Goal: Task Accomplishment & Management: Use online tool/utility

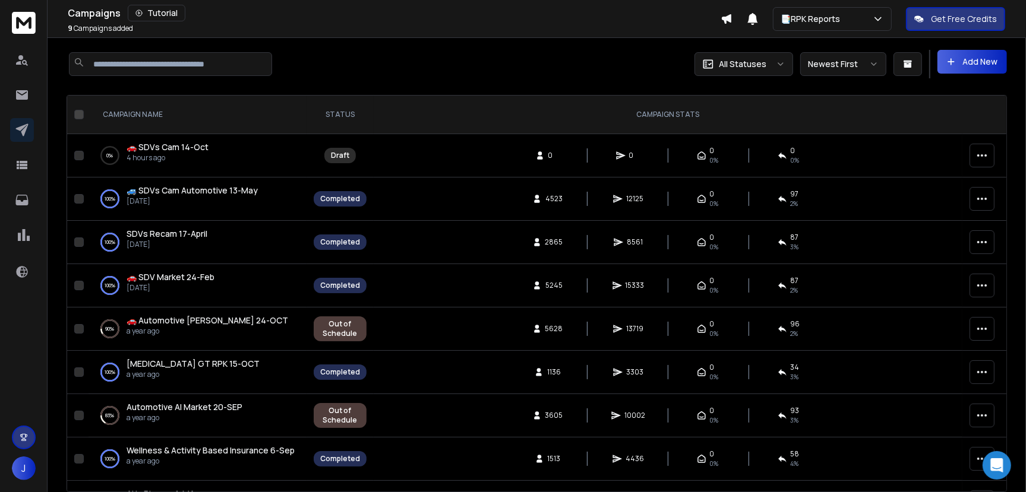
click at [418, 32] on div "9 Campaigns added" at bounding box center [394, 29] width 653 height 10
click at [217, 182] on td "100 % 🚙 SDVs Cam Automotive 13-[DATE][DATE]" at bounding box center [197, 199] width 218 height 43
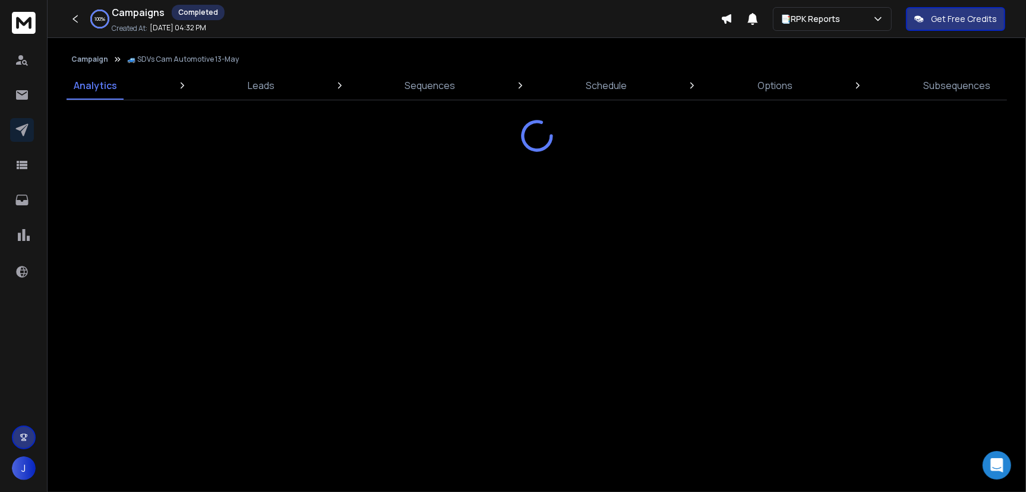
click at [254, 68] on div "Campaign 🚙 SDVs Cam Automotive 13-May Analytics Leads Sequences Schedule Option…" at bounding box center [537, 75] width 940 height 50
click at [263, 89] on p "Leads" at bounding box center [261, 85] width 27 height 14
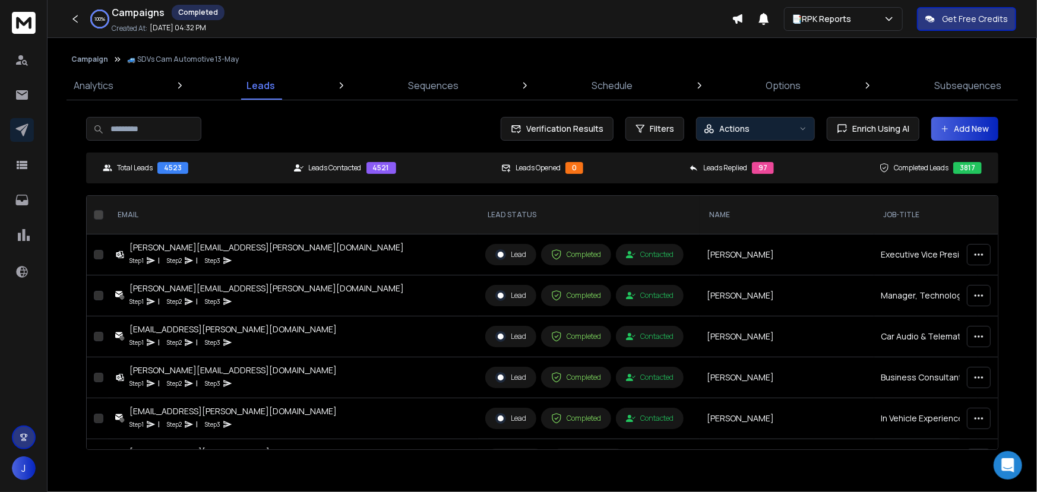
click at [749, 135] on button "Actions" at bounding box center [755, 129] width 119 height 24
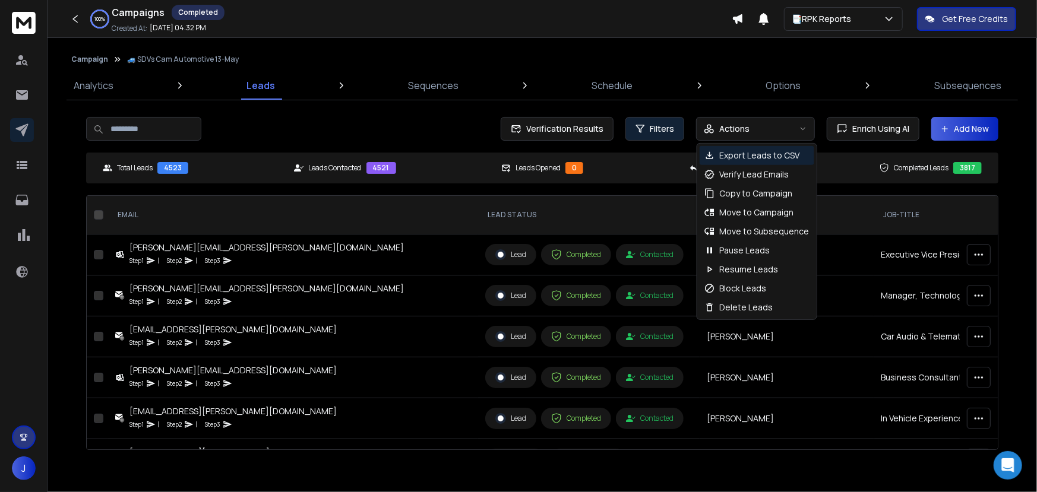
click at [676, 129] on button "Filters" at bounding box center [654, 129] width 59 height 24
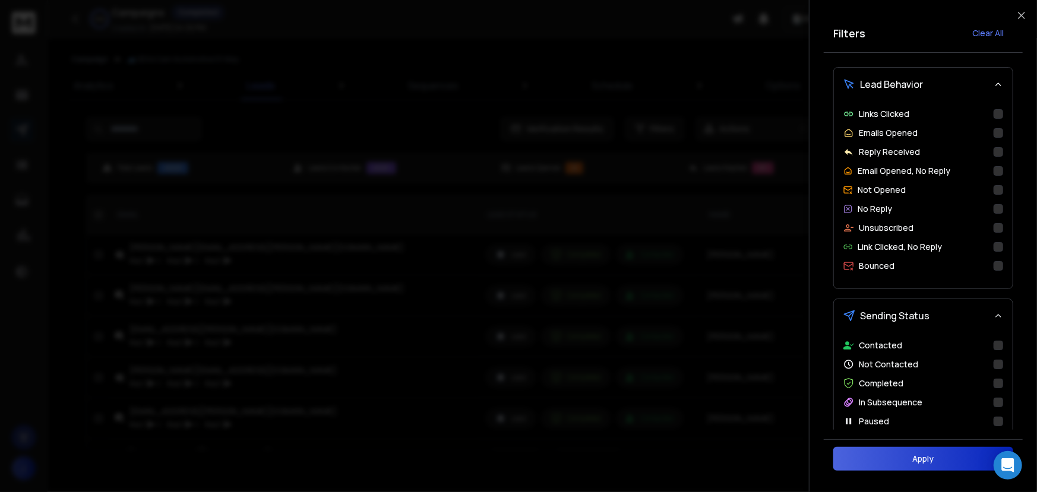
click at [994, 265] on button "Bounced" at bounding box center [999, 266] width 10 height 10
click at [888, 465] on button "Apply" at bounding box center [923, 459] width 180 height 24
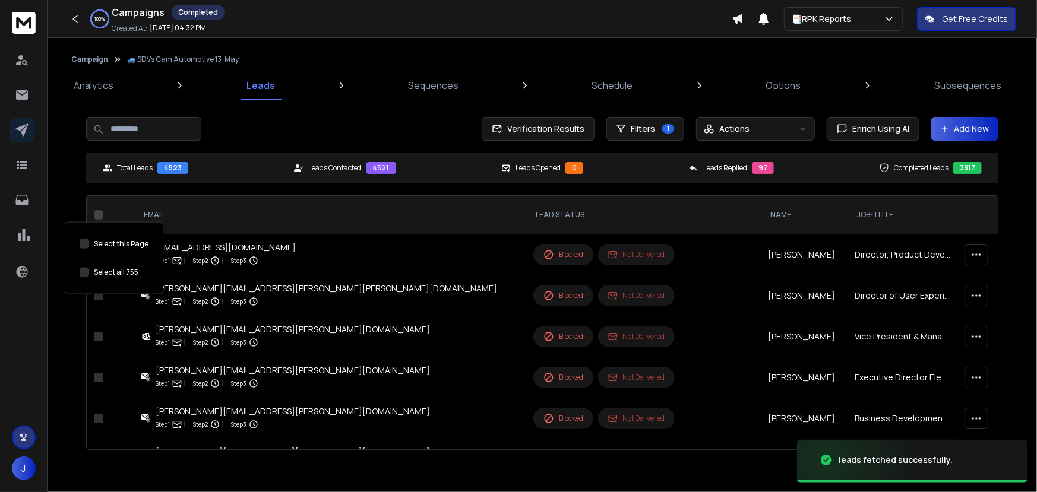
click at [83, 274] on button "Select this Page" at bounding box center [85, 273] width 10 height 10
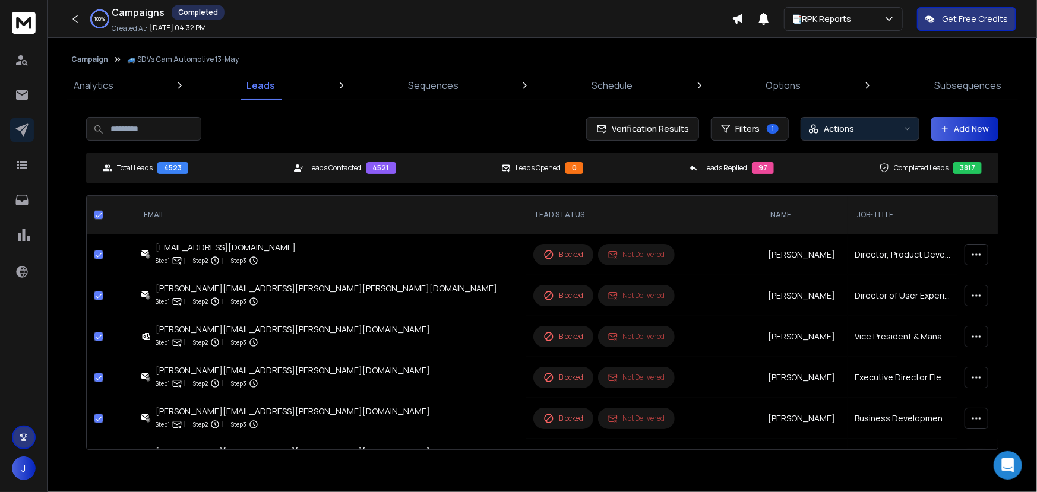
click at [861, 129] on div "Actions" at bounding box center [853, 129] width 90 height 12
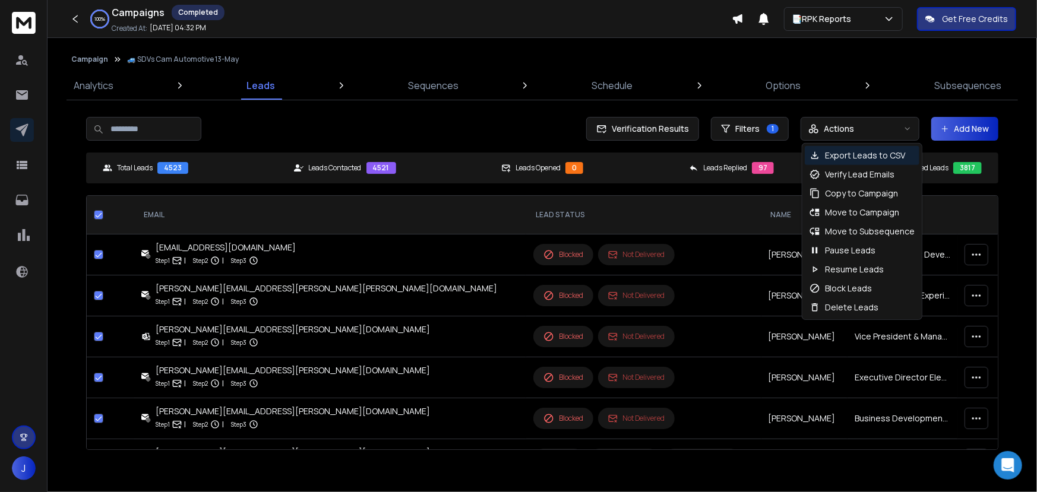
click at [851, 155] on p "Export Leads to CSV" at bounding box center [865, 156] width 80 height 12
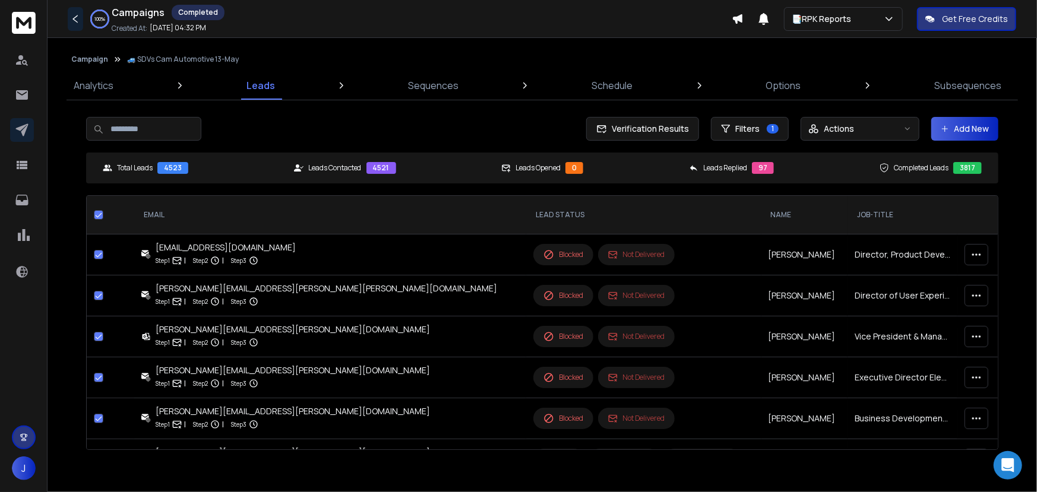
click at [75, 20] on icon at bounding box center [74, 19] width 5 height 8
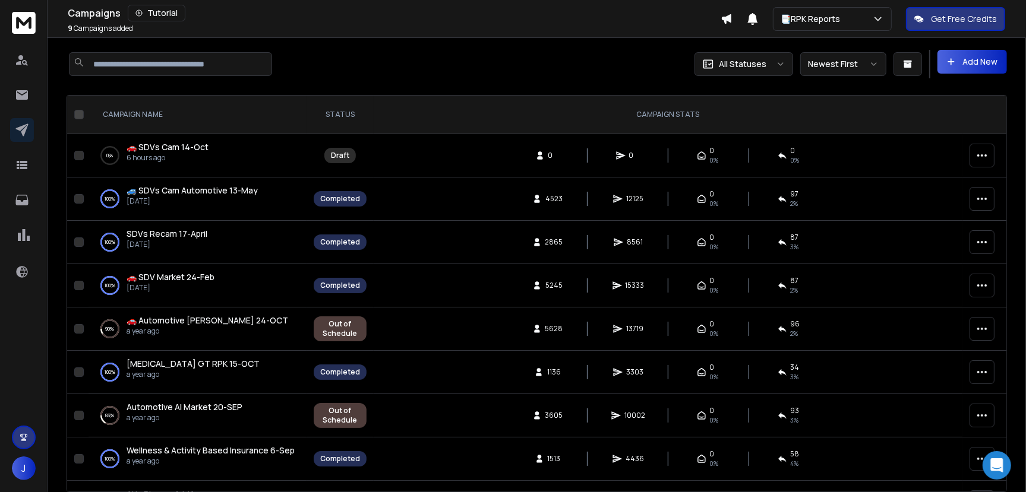
click at [181, 238] on span "SDVs Recam 17-April" at bounding box center [167, 233] width 81 height 11
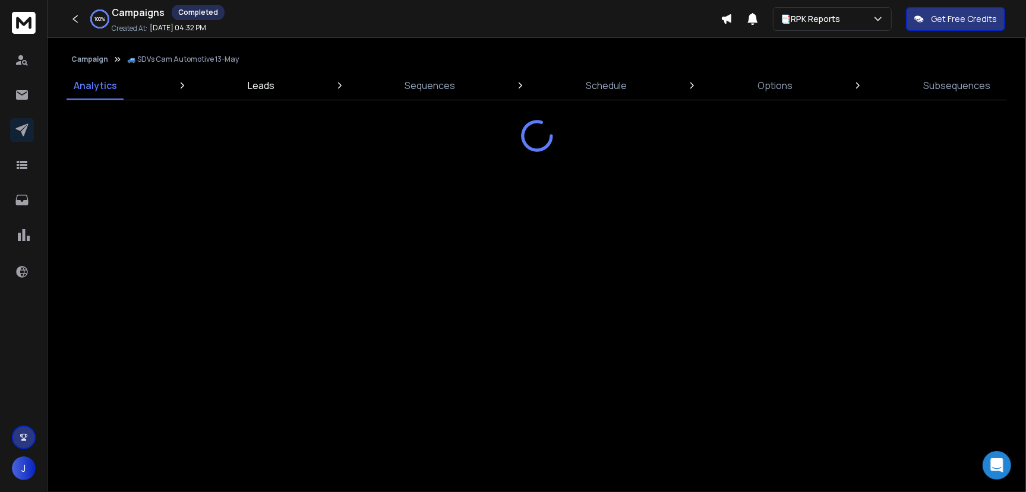
click at [265, 86] on p "Leads" at bounding box center [261, 85] width 27 height 14
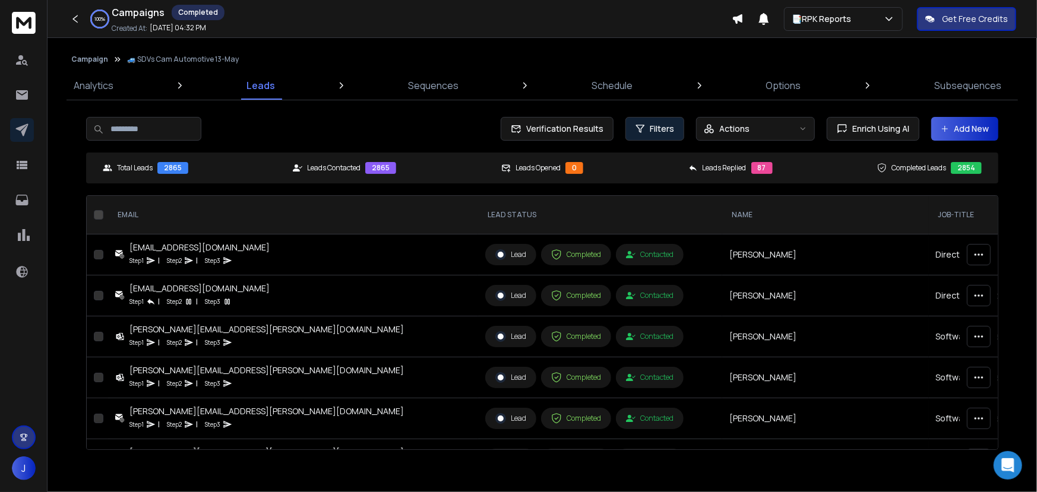
click at [663, 130] on span "Filters" at bounding box center [662, 129] width 24 height 12
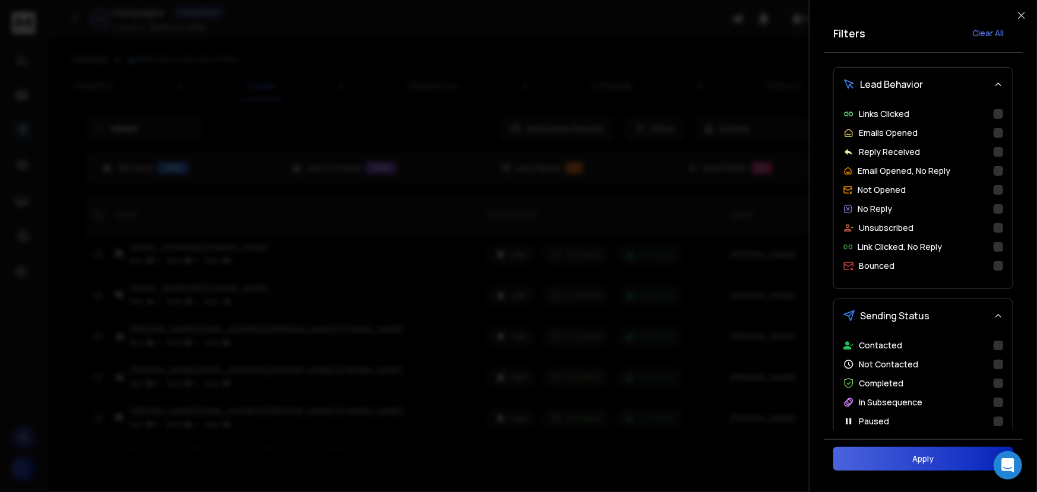
click at [994, 264] on button "Bounced" at bounding box center [999, 266] width 10 height 10
click at [891, 466] on button "Apply" at bounding box center [923, 459] width 180 height 24
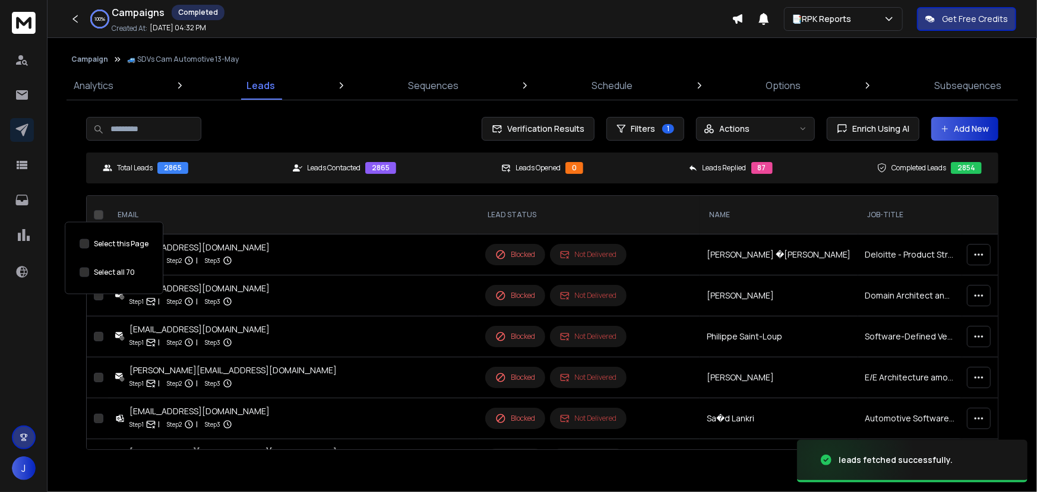
click at [86, 275] on button "Select this Page" at bounding box center [85, 273] width 10 height 10
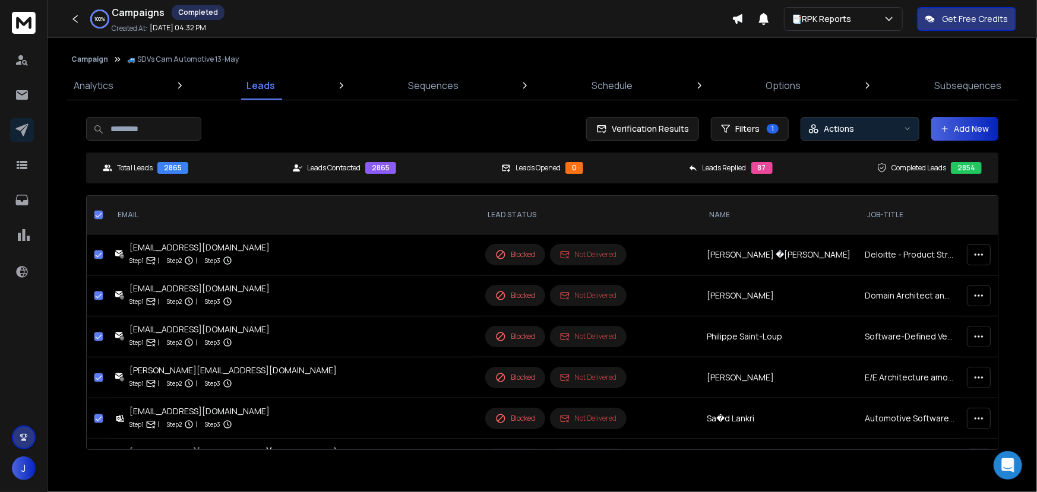
click at [849, 133] on p "Actions" at bounding box center [839, 129] width 30 height 12
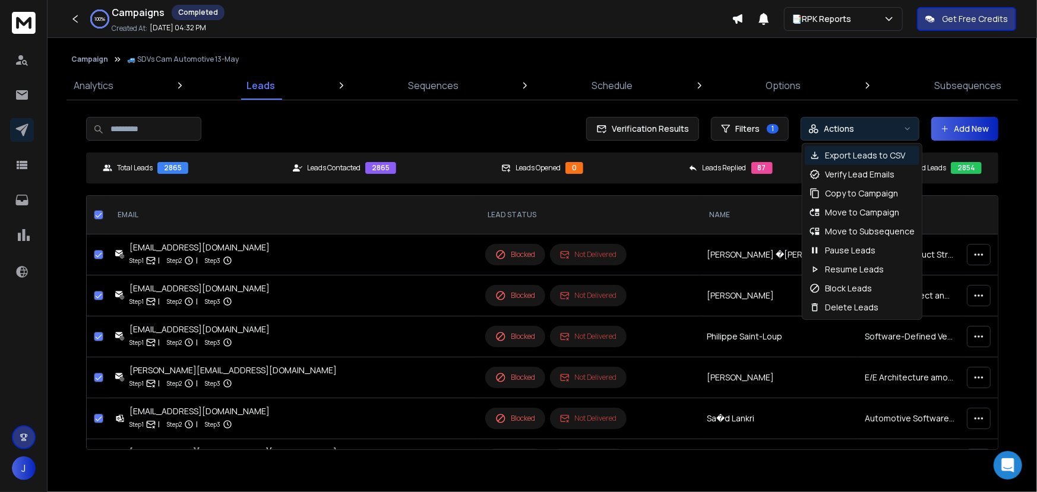
click at [845, 162] on div "Export Leads to CSV" at bounding box center [862, 155] width 115 height 19
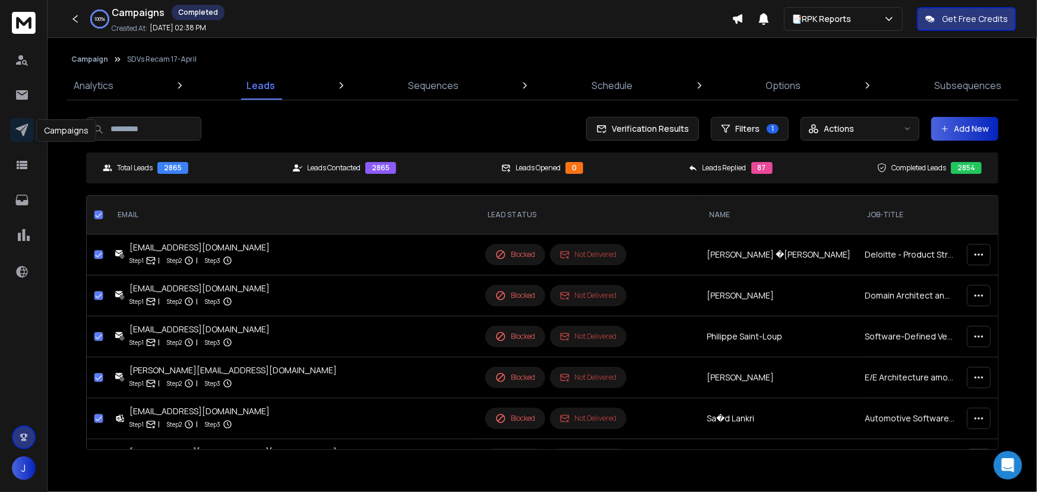
click at [21, 139] on link at bounding box center [22, 130] width 24 height 24
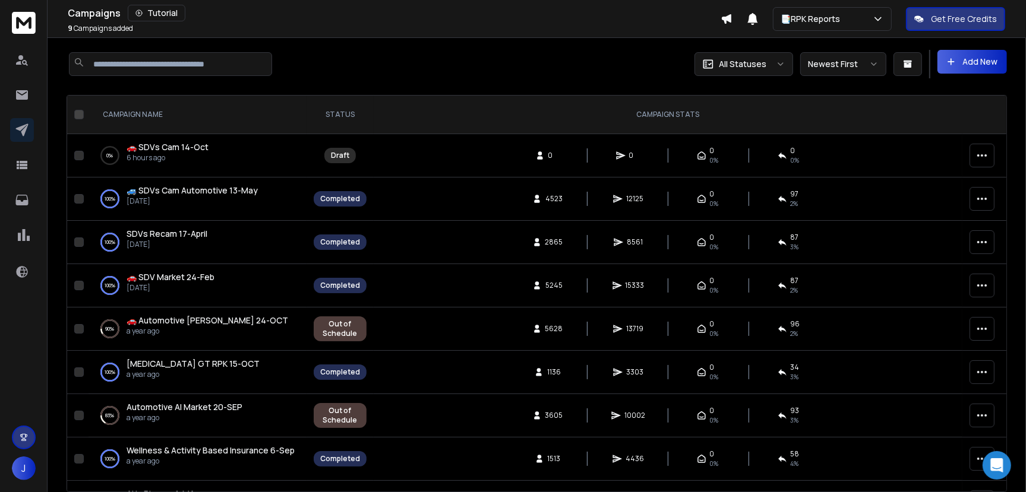
click at [391, 82] on div "Campaigns 9 Campaigns Added All Statuses Newest First Add New CAMPAIGN NAME STA…" at bounding box center [537, 296] width 940 height 492
click at [172, 276] on span "🚗 SDV Market 24-Feb" at bounding box center [171, 276] width 88 height 11
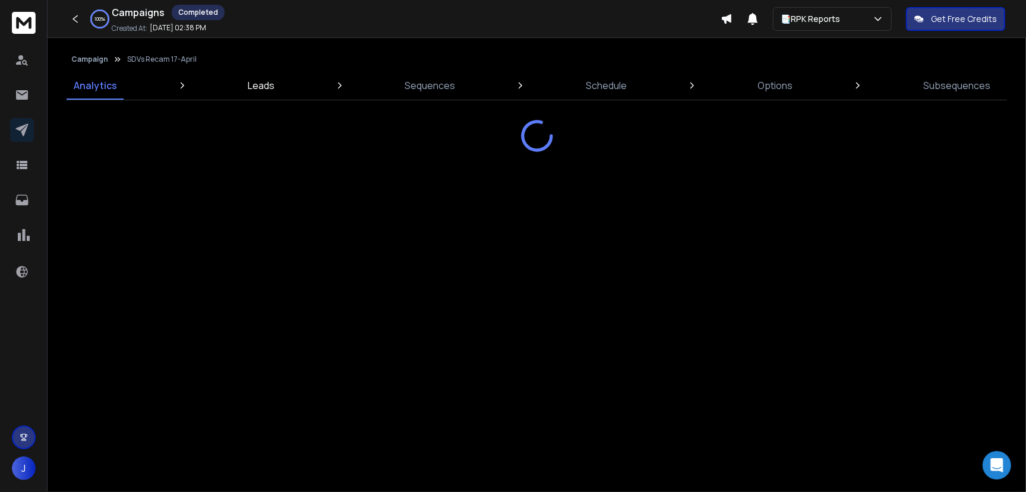
click at [248, 90] on p "Leads" at bounding box center [261, 85] width 27 height 14
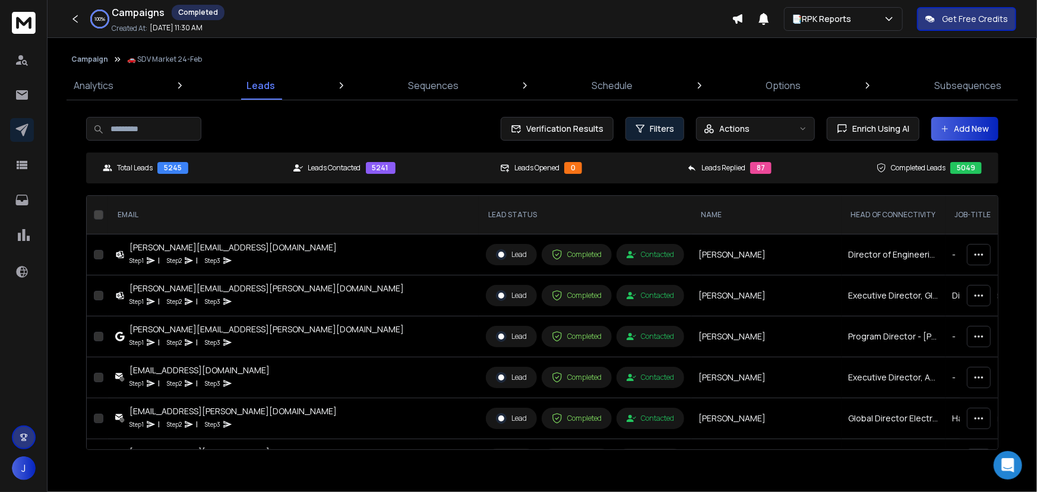
click at [656, 132] on span "Filters" at bounding box center [662, 129] width 24 height 12
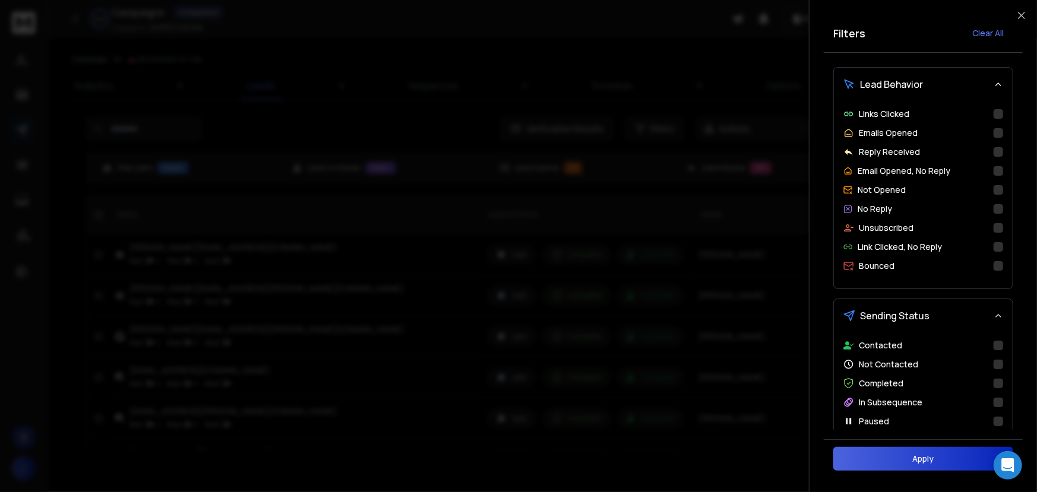
click at [994, 265] on button "Bounced" at bounding box center [999, 266] width 10 height 10
click at [906, 460] on button "Apply" at bounding box center [923, 459] width 180 height 24
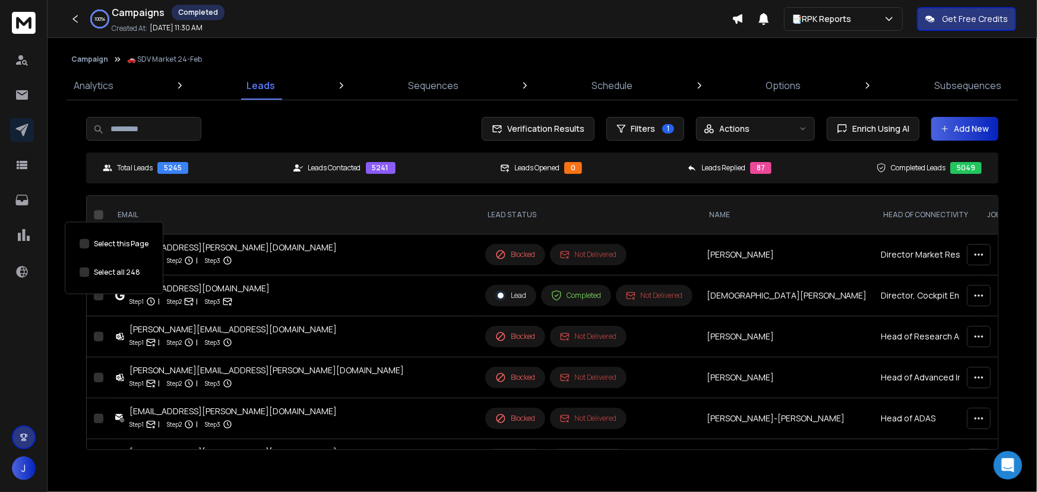
click at [80, 270] on button "Select this Page" at bounding box center [85, 273] width 10 height 10
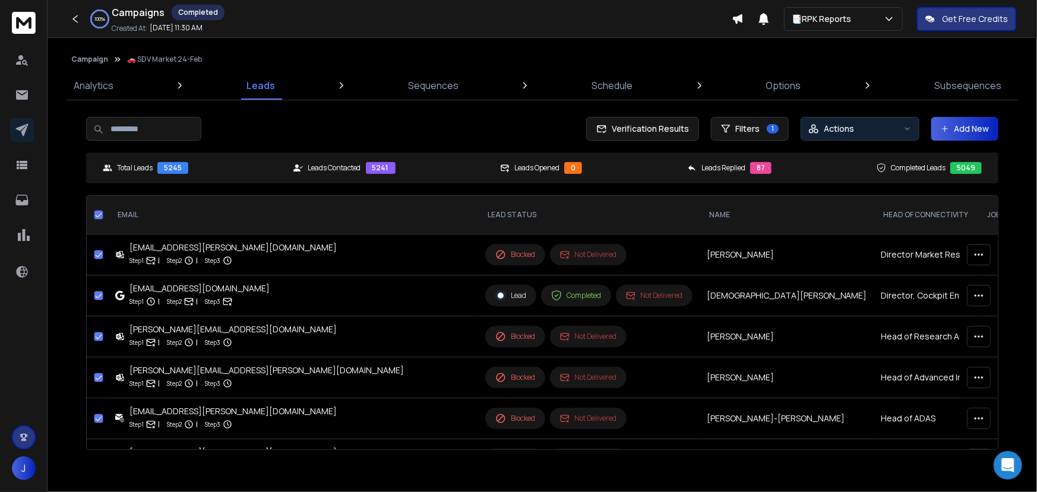
click at [819, 125] on icon "button" at bounding box center [813, 129] width 11 height 11
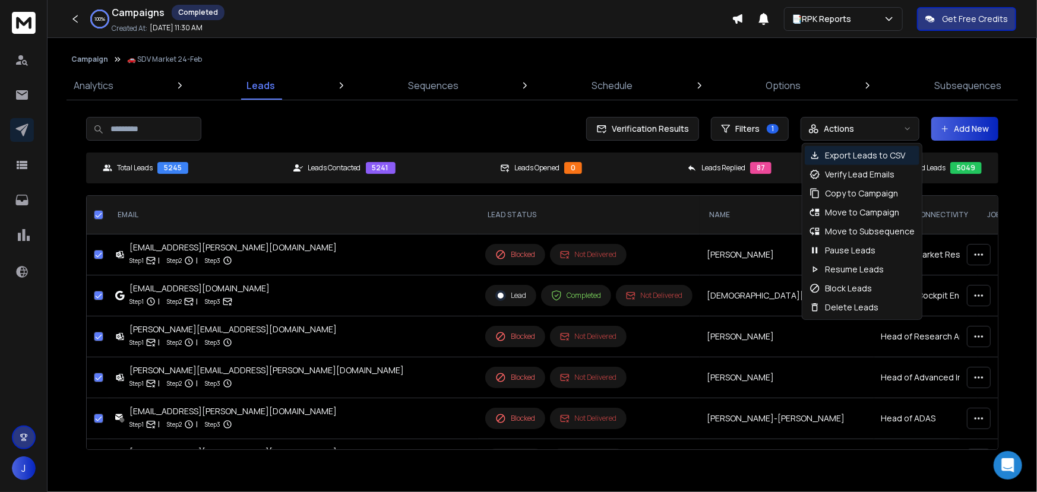
click at [865, 162] on div "Export Leads to CSV" at bounding box center [862, 155] width 115 height 19
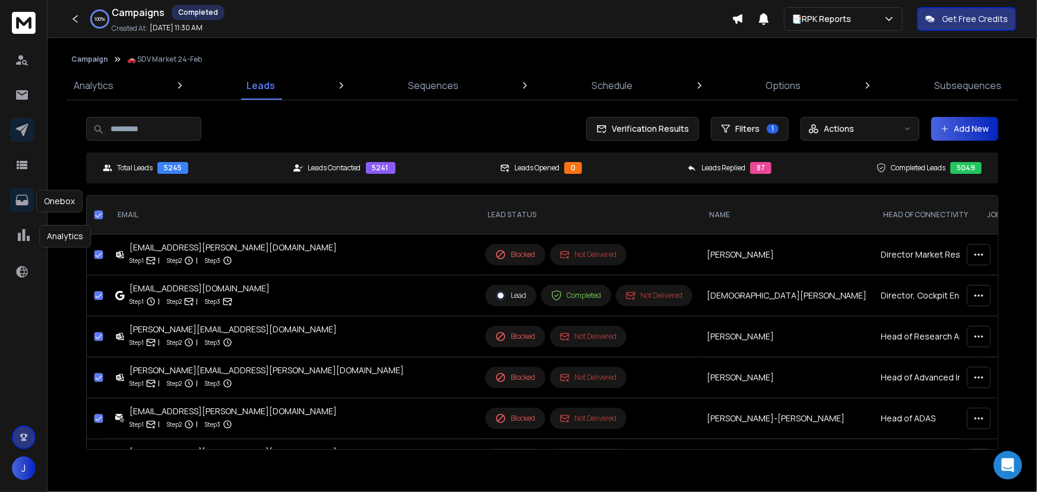
click at [21, 199] on icon at bounding box center [22, 200] width 14 height 14
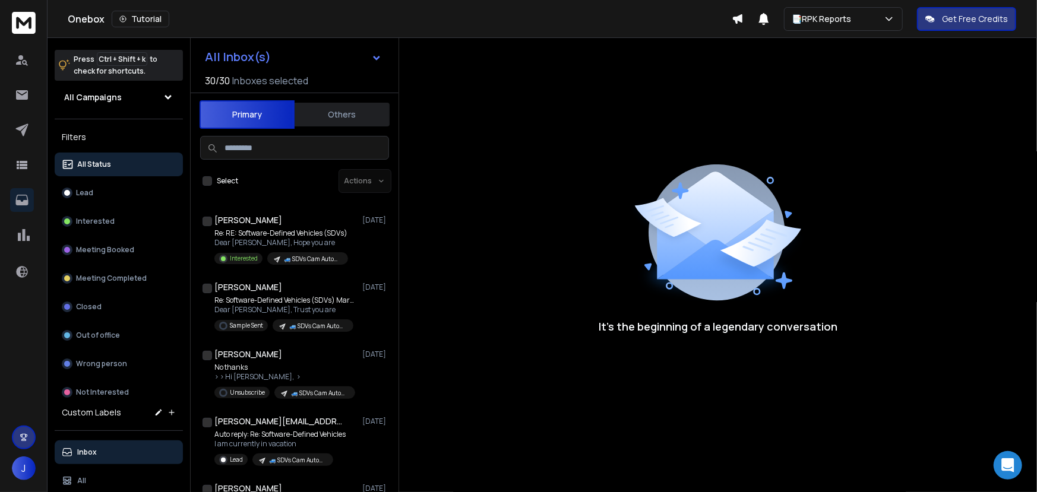
click at [265, 143] on input at bounding box center [294, 148] width 189 height 24
paste input "**********"
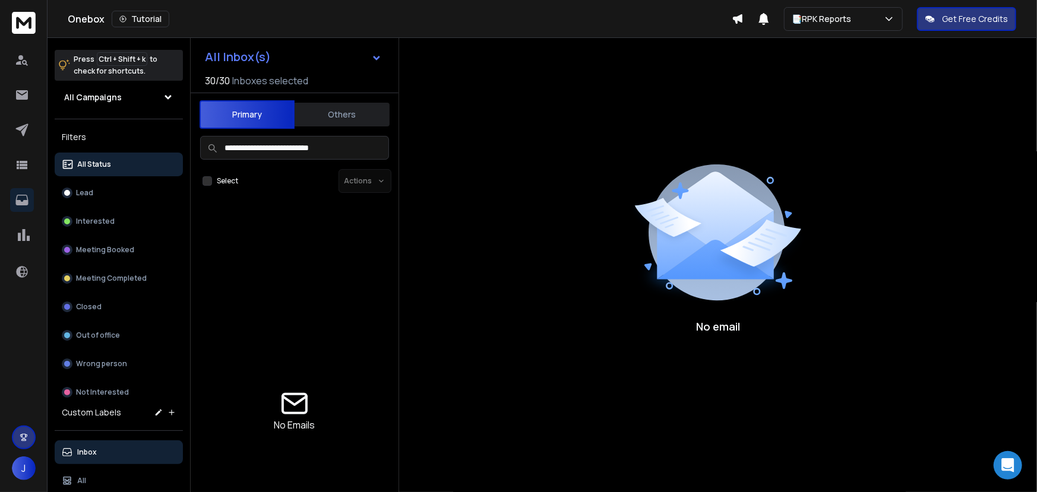
drag, startPoint x: 350, startPoint y: 146, endPoint x: 296, endPoint y: 150, distance: 54.2
click at [297, 150] on input "**********" at bounding box center [294, 148] width 189 height 24
click at [311, 151] on input "**********" at bounding box center [294, 148] width 189 height 24
type input "**********"
drag, startPoint x: 1036, startPoint y: 482, endPoint x: 986, endPoint y: 157, distance: 329.2
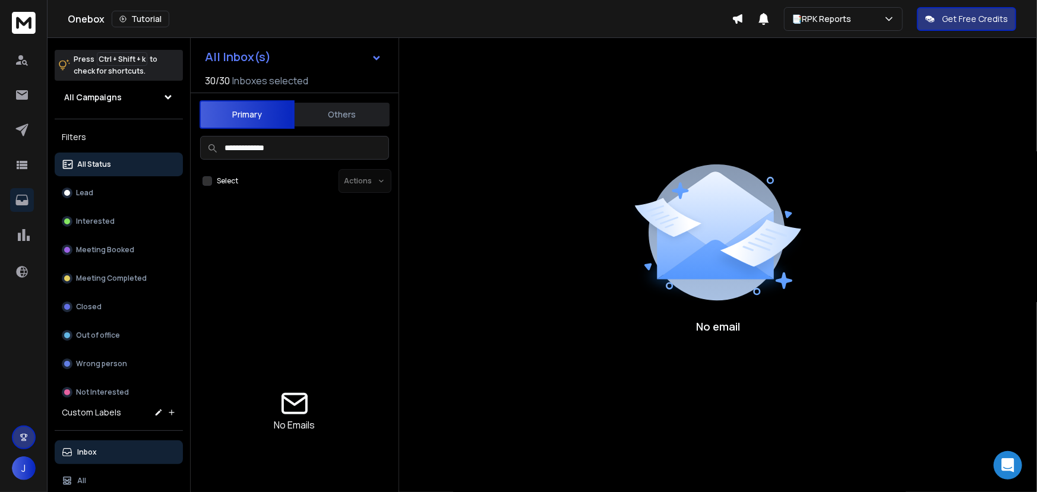
click at [1025, 484] on div "No email" at bounding box center [718, 284] width 638 height 492
